Goal: Task Accomplishment & Management: Use online tool/utility

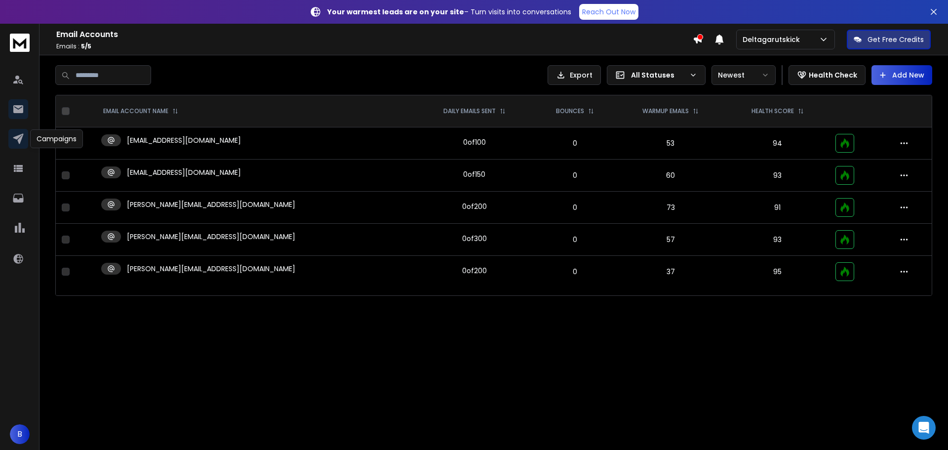
click at [24, 139] on icon at bounding box center [18, 139] width 12 height 12
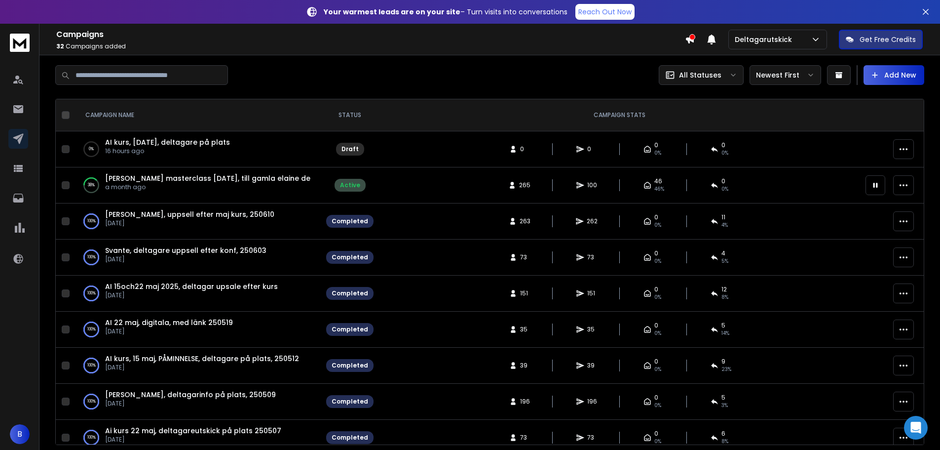
click at [202, 139] on span "AI kurs, [DATE], deltagare på plats" at bounding box center [167, 142] width 125 height 10
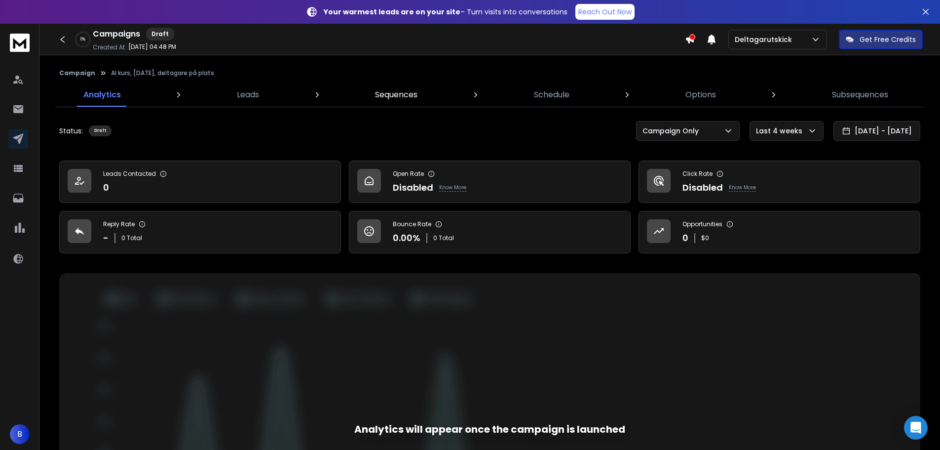
click at [392, 97] on p "Sequences" at bounding box center [396, 95] width 42 height 12
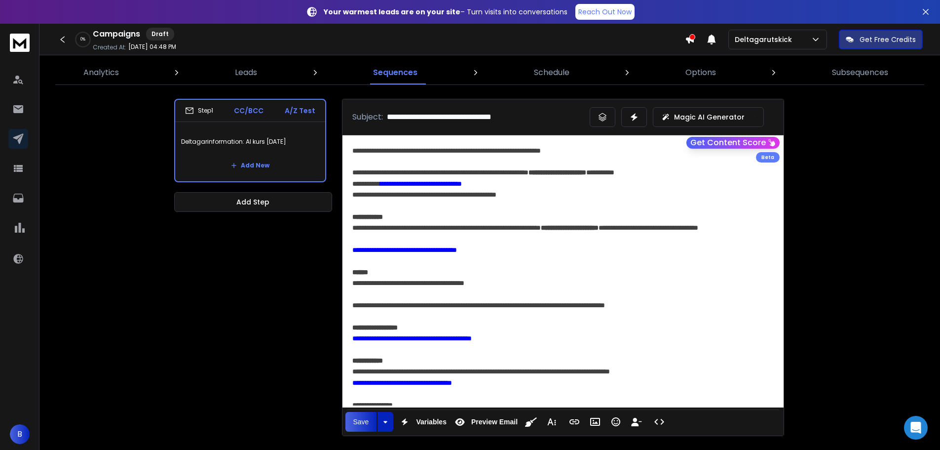
scroll to position [99, 0]
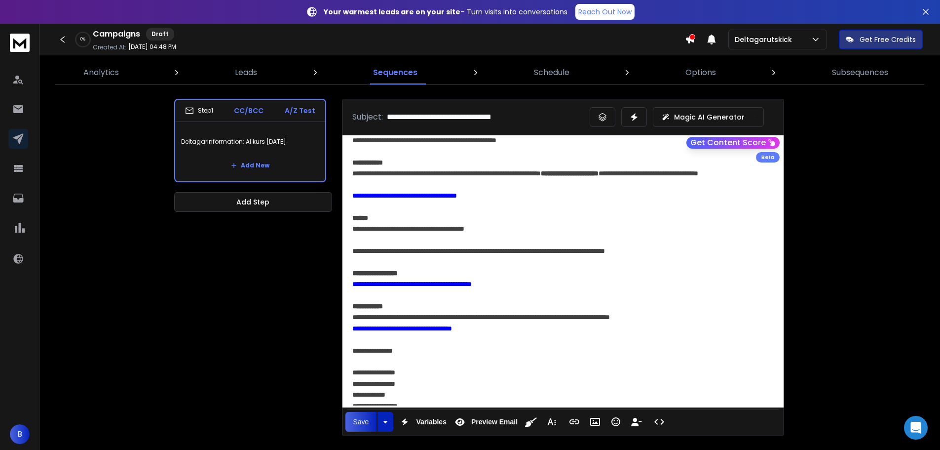
click at [406, 226] on div "**********" at bounding box center [559, 228] width 414 height 11
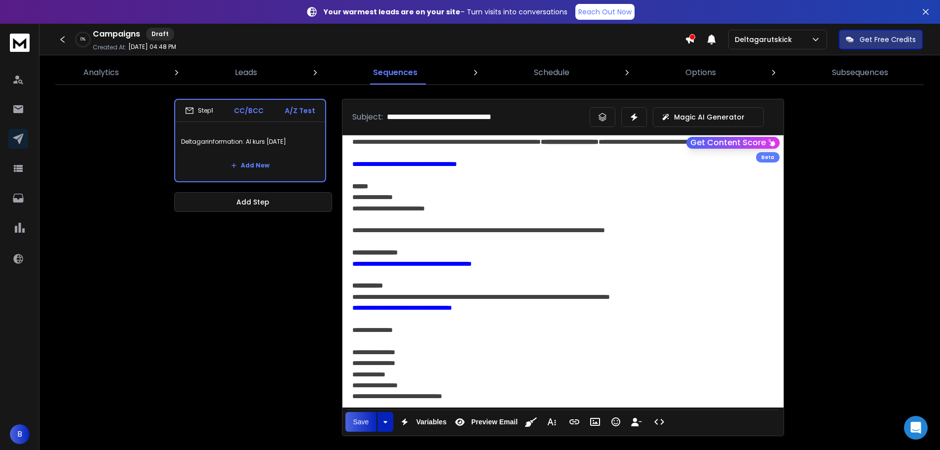
scroll to position [148, 0]
